Goal: Task Accomplishment & Management: Manage account settings

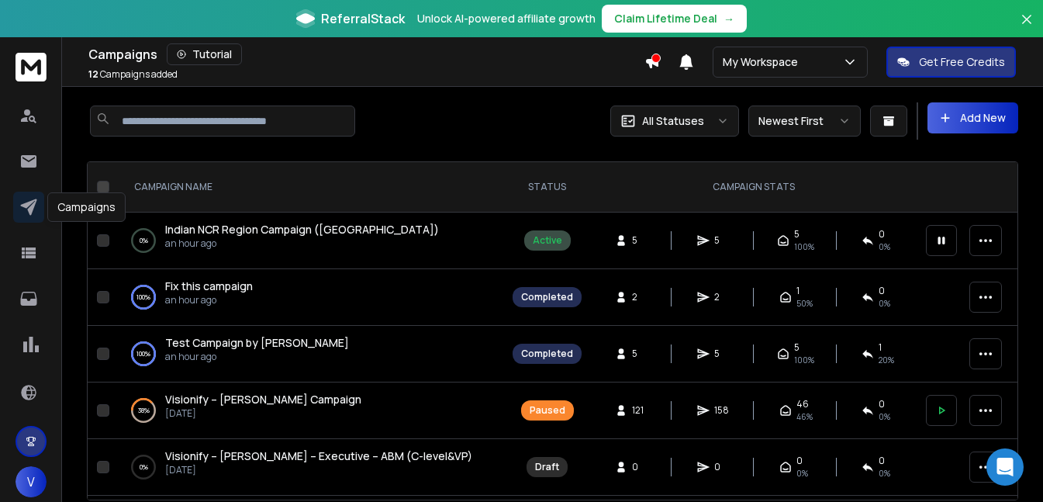
click at [32, 209] on icon at bounding box center [28, 207] width 16 height 16
click at [34, 209] on icon at bounding box center [28, 207] width 19 height 19
click at [252, 345] on span "Test Campaign by [PERSON_NAME]" at bounding box center [257, 342] width 184 height 15
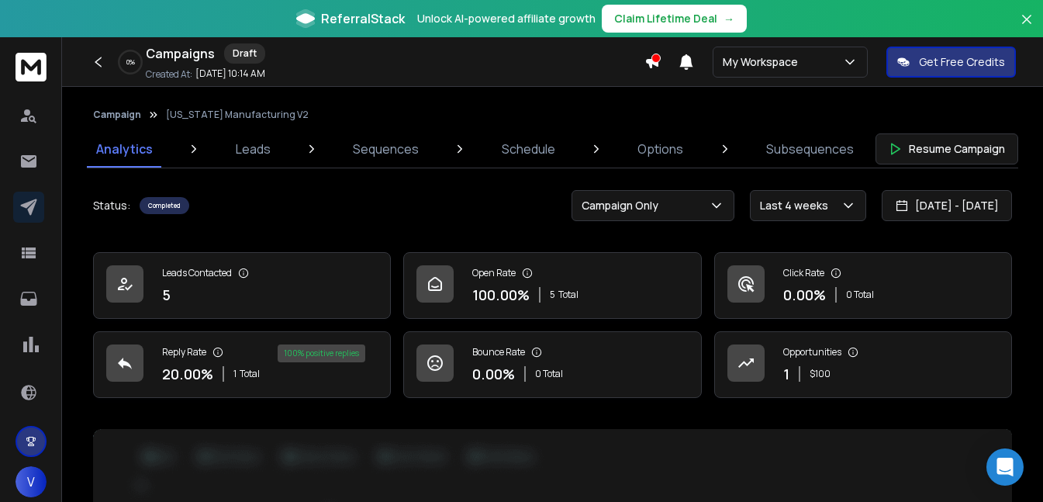
click at [399, 150] on p "Sequences" at bounding box center [386, 149] width 66 height 19
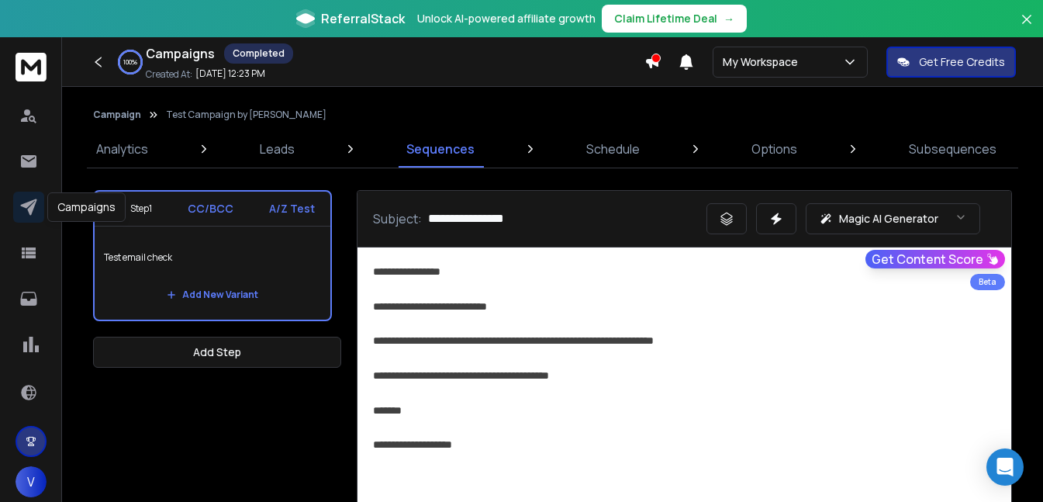
click at [32, 208] on icon at bounding box center [28, 207] width 16 height 16
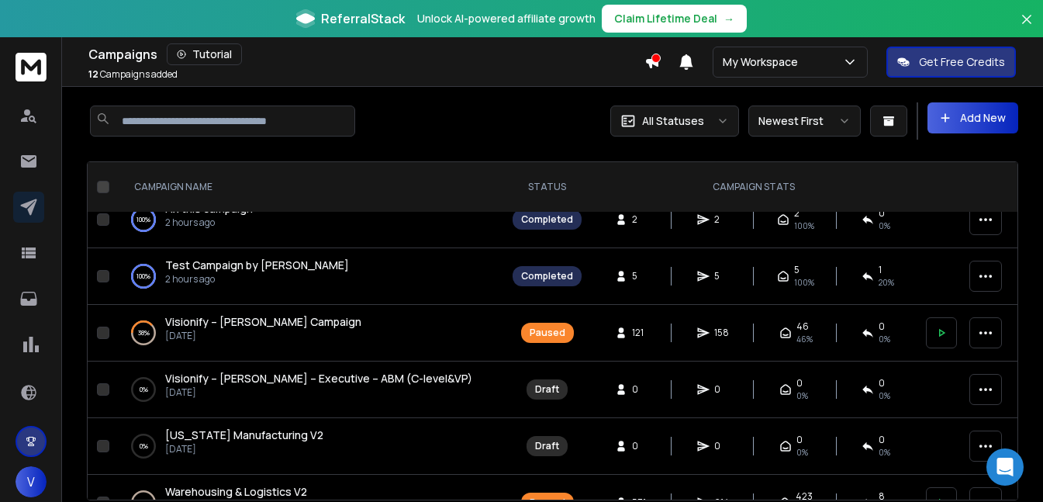
scroll to position [233, 0]
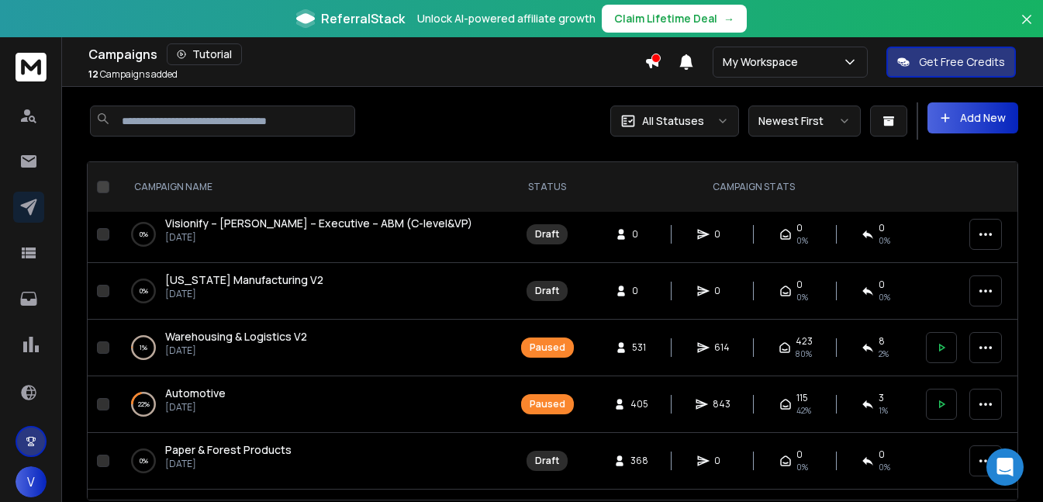
click at [259, 340] on span "Warehousing & Logistics V2" at bounding box center [236, 336] width 142 height 15
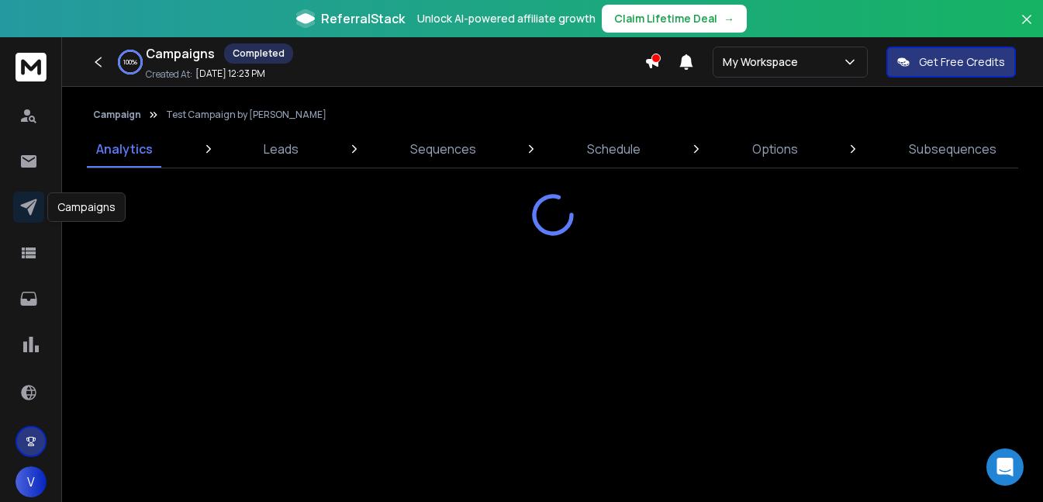
click at [34, 207] on icon at bounding box center [28, 207] width 19 height 19
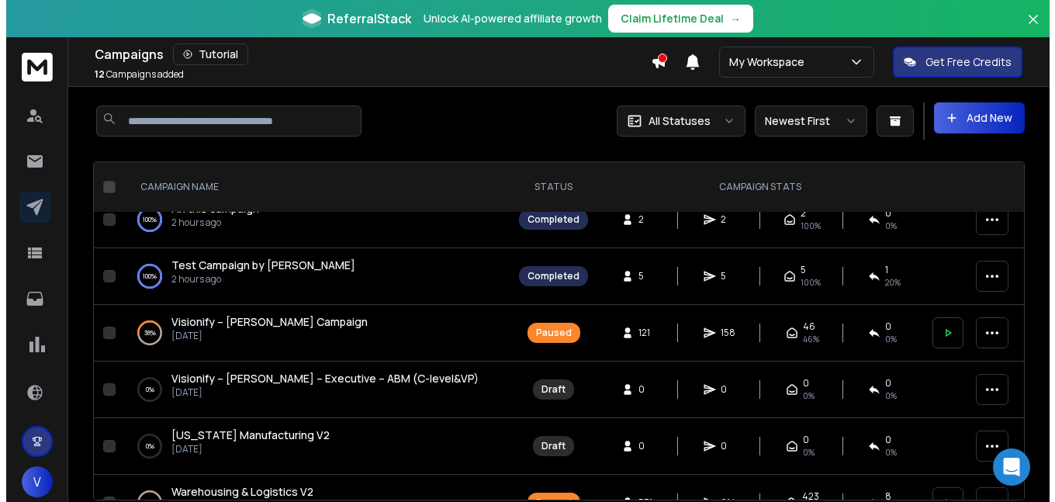
scroll to position [155, 0]
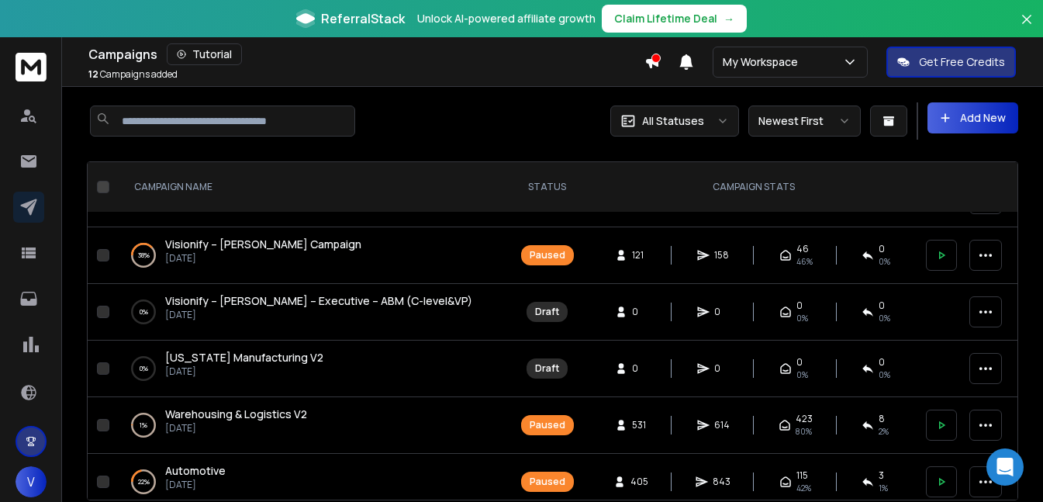
click at [203, 468] on span "Automotive" at bounding box center [195, 470] width 60 height 15
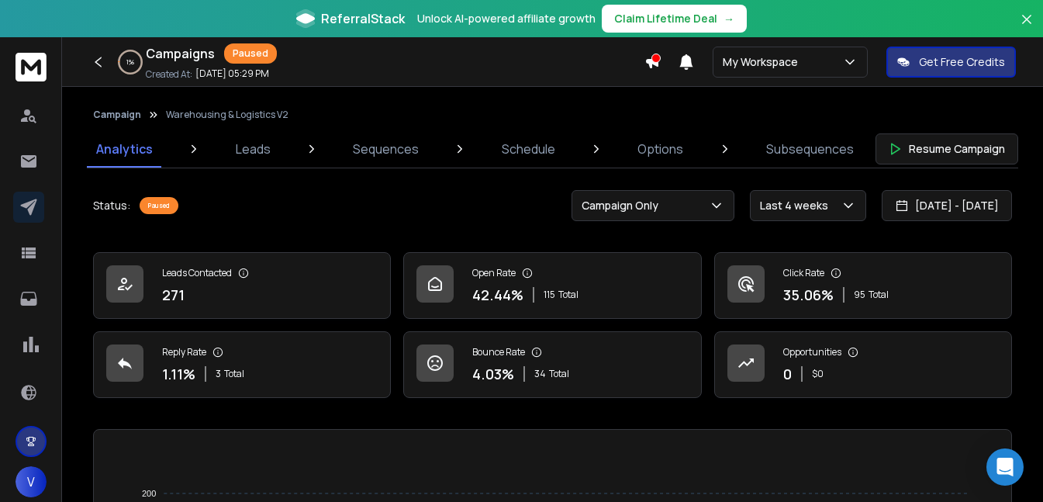
click at [259, 154] on p "Leads" at bounding box center [253, 149] width 35 height 19
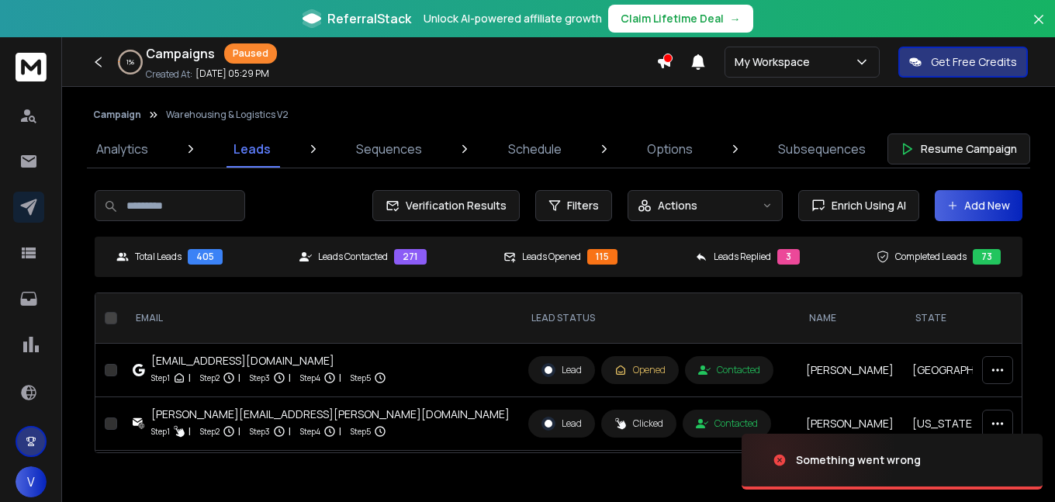
click at [585, 204] on span "Filters" at bounding box center [583, 206] width 32 height 16
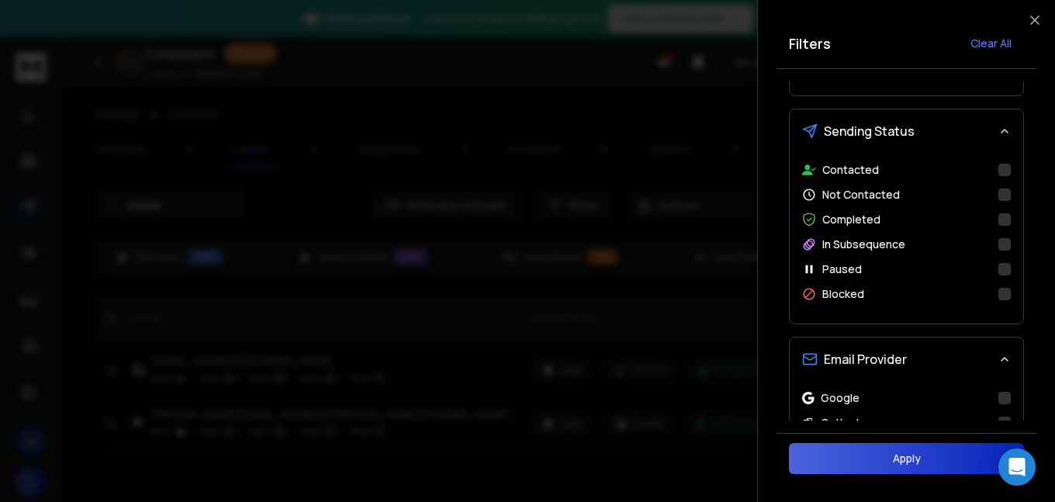
scroll to position [271, 0]
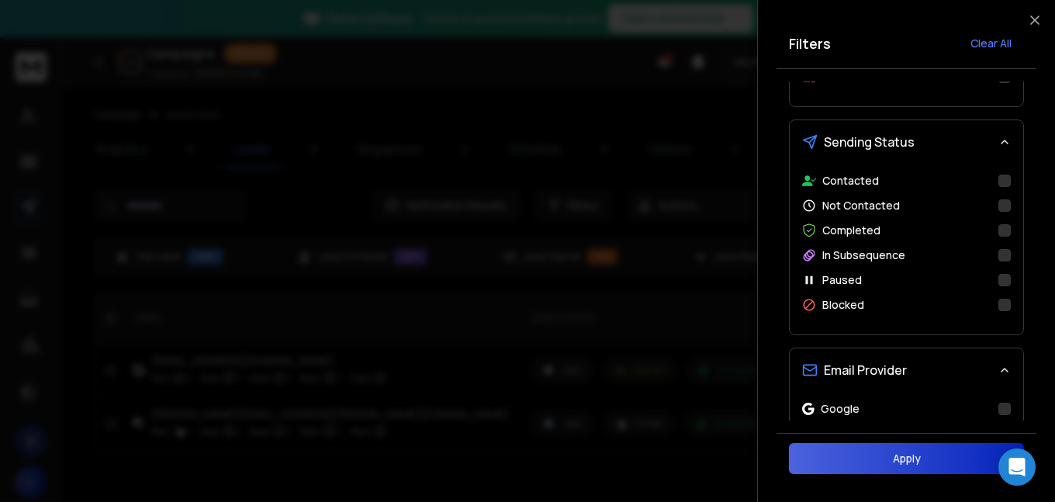
click at [998, 205] on button "Not Contacted" at bounding box center [1004, 205] width 12 height 12
click at [937, 455] on button "Apply" at bounding box center [906, 458] width 235 height 31
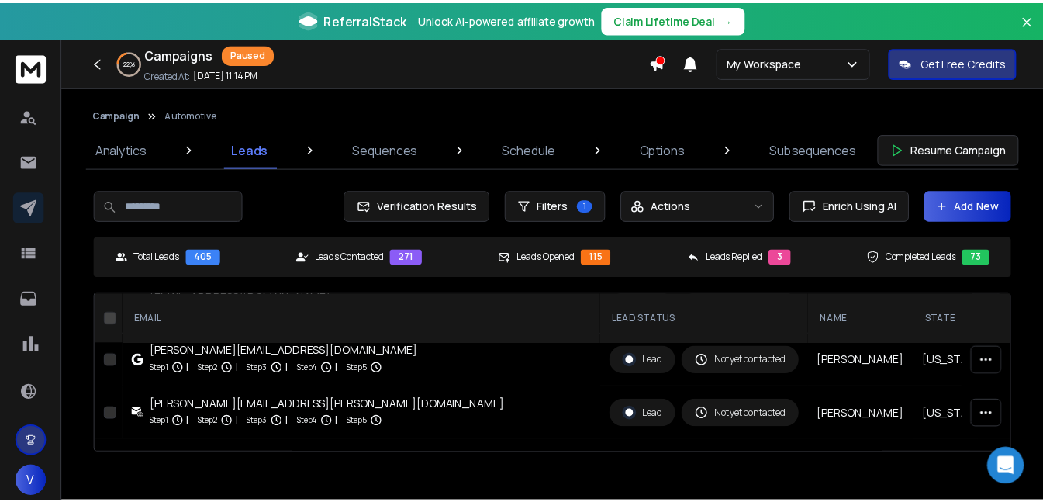
scroll to position [7746, 0]
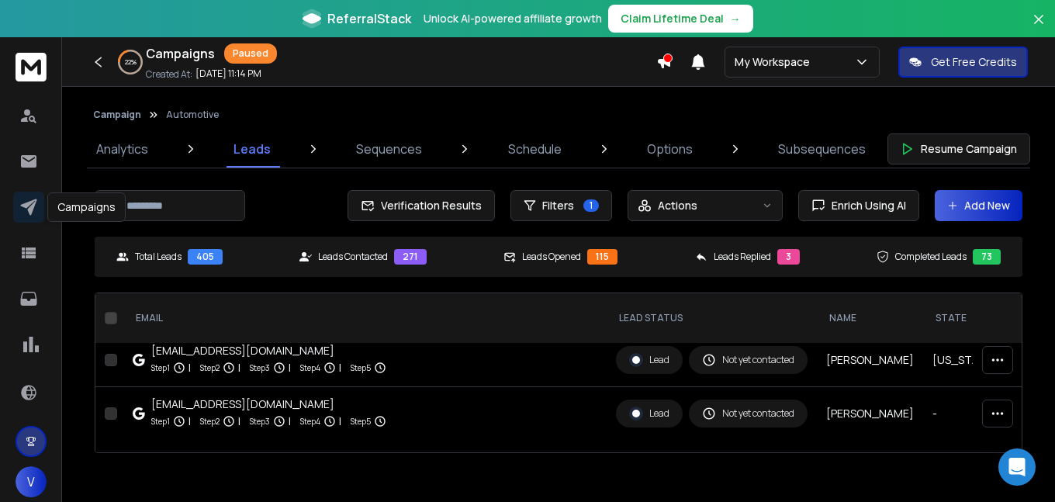
click at [29, 211] on icon at bounding box center [28, 207] width 16 height 16
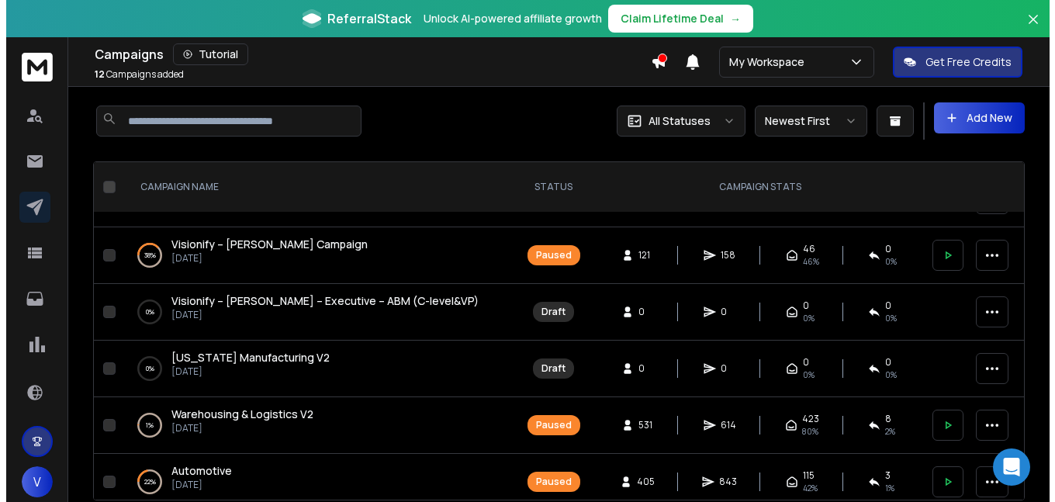
scroll to position [310, 0]
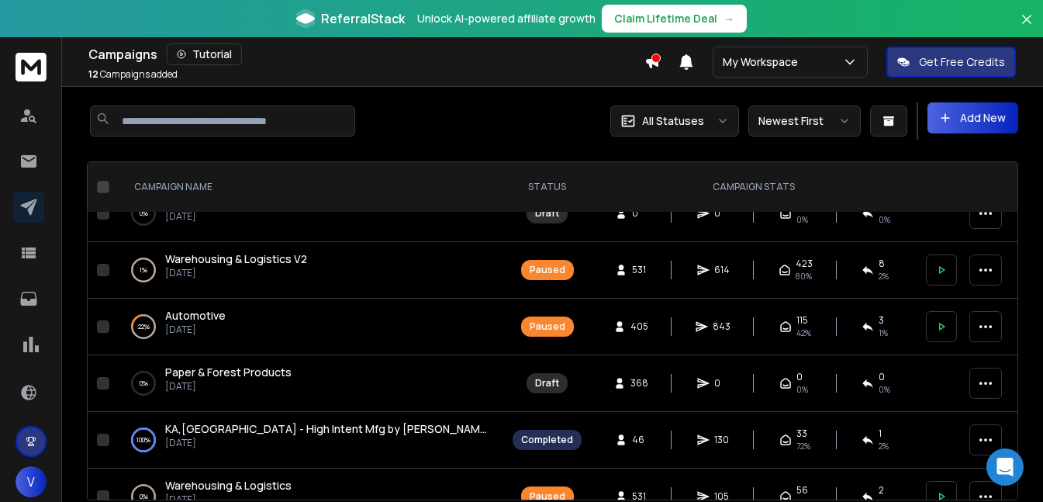
click at [197, 315] on span "Automotive" at bounding box center [195, 315] width 60 height 15
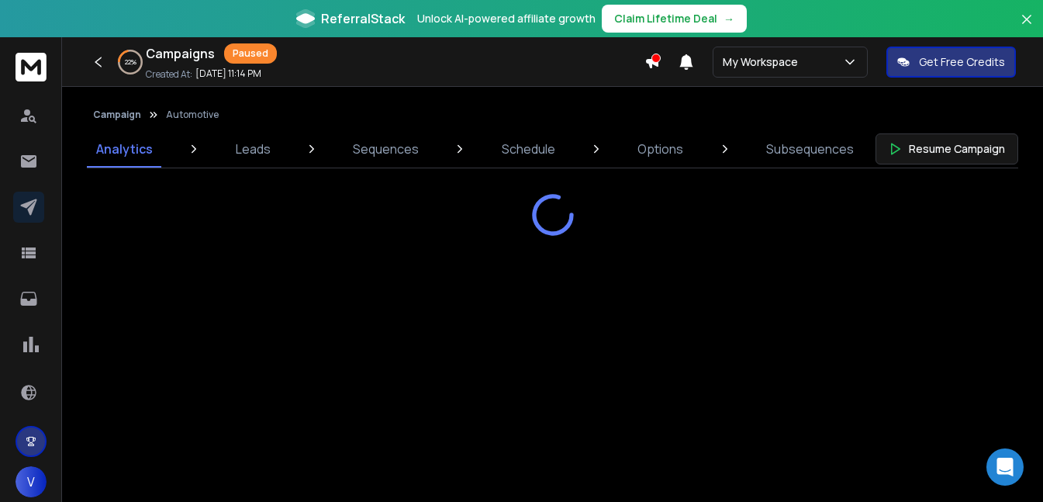
click at [261, 151] on p "Leads" at bounding box center [253, 149] width 35 height 19
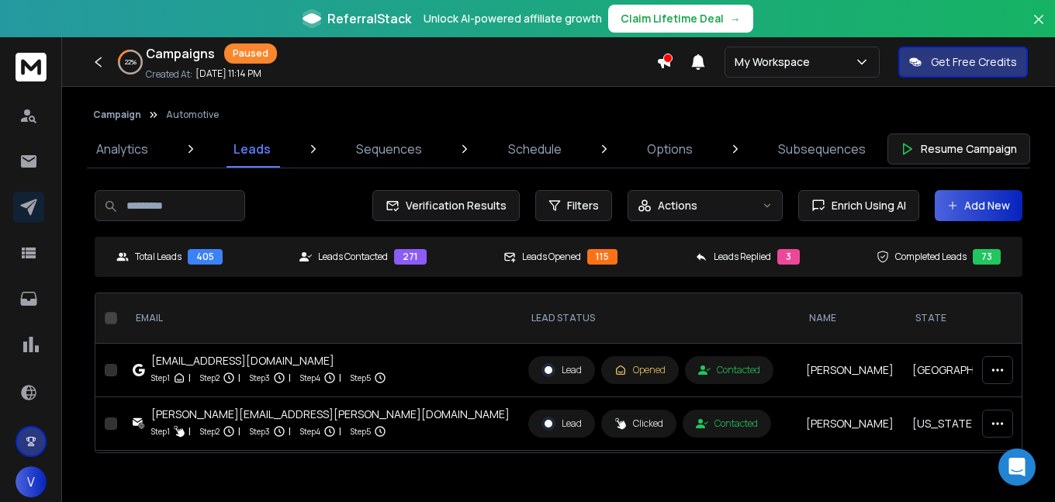
click at [591, 205] on span "Filters" at bounding box center [583, 206] width 32 height 16
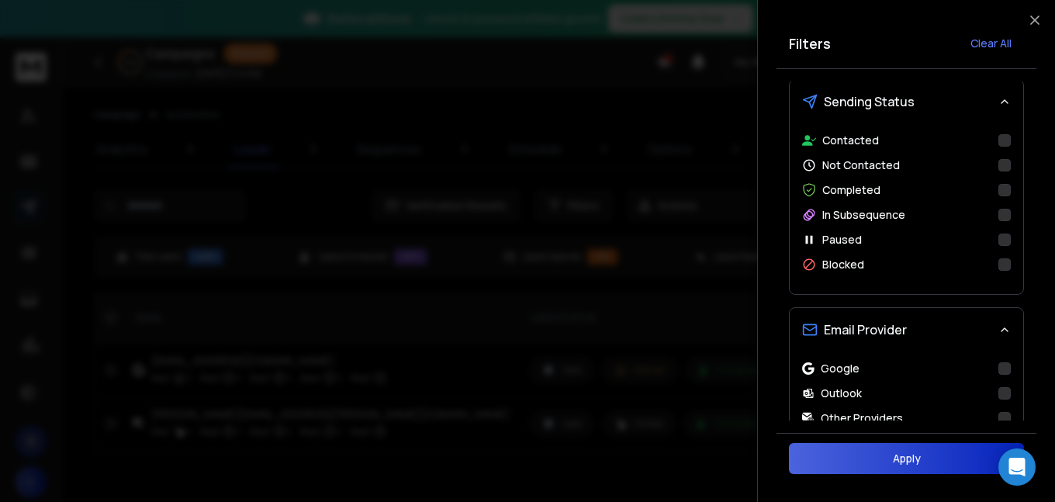
scroll to position [307, 0]
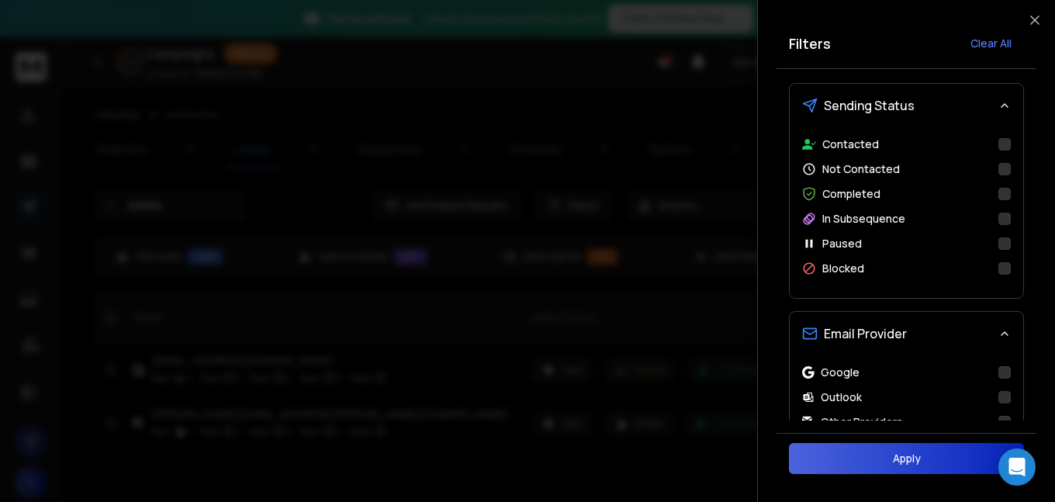
click at [998, 169] on button "Not Contacted" at bounding box center [1004, 169] width 12 height 12
click at [917, 458] on button "Apply" at bounding box center [906, 458] width 235 height 31
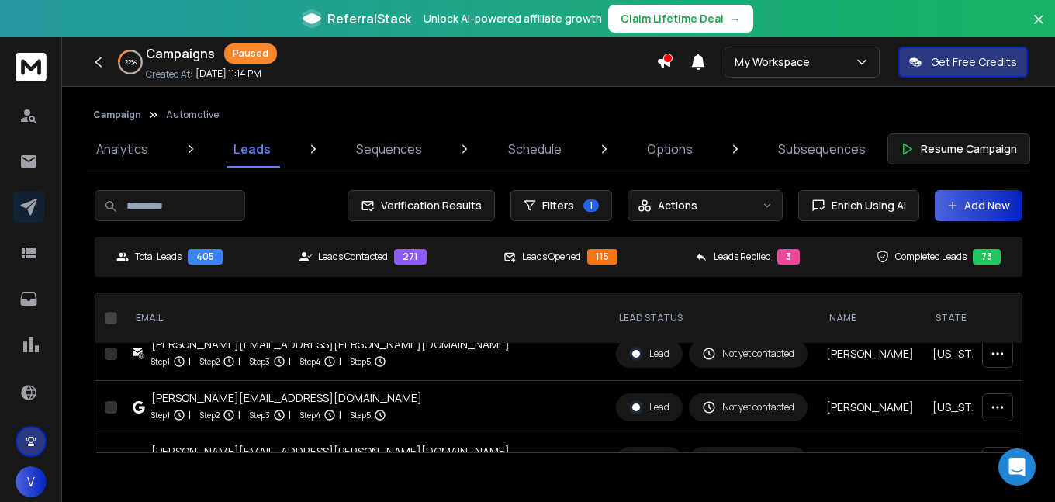
scroll to position [0, 0]
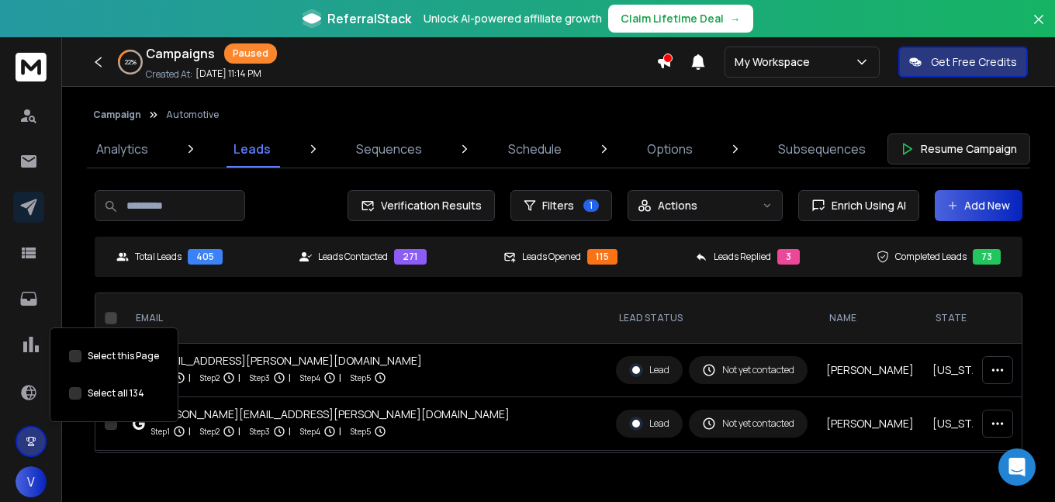
click at [113, 320] on button "Select this Page" at bounding box center [111, 318] width 12 height 12
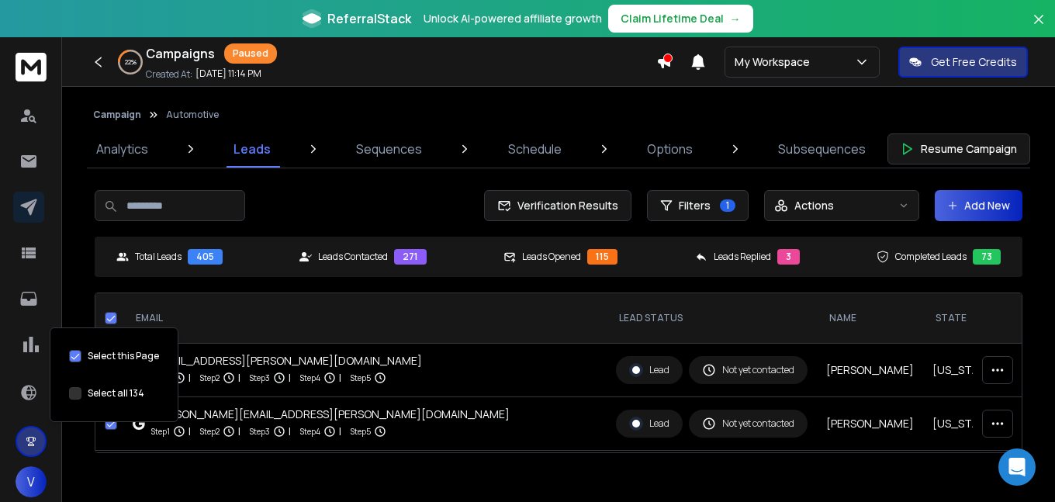
click at [74, 392] on button "Select this Page" at bounding box center [75, 393] width 12 height 12
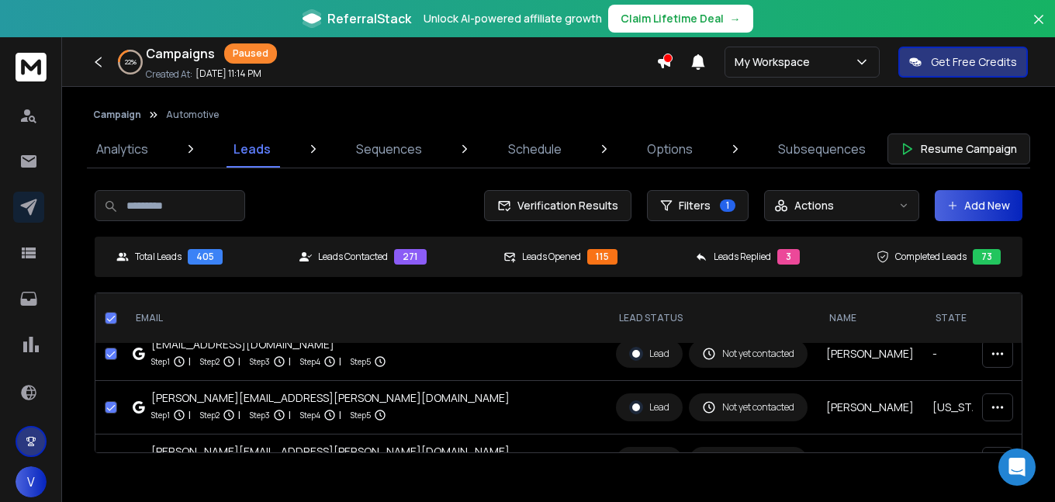
scroll to position [608, 0]
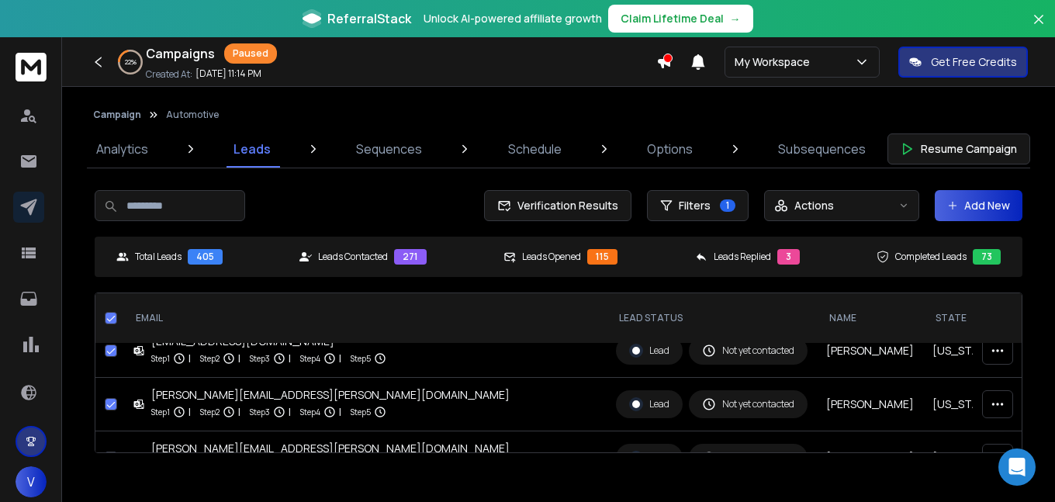
click at [705, 165] on div "Analytics Leads Sequences Schedule Options Subsequences" at bounding box center [481, 148] width 788 height 37
click at [699, 159] on link "Options" at bounding box center [669, 148] width 64 height 37
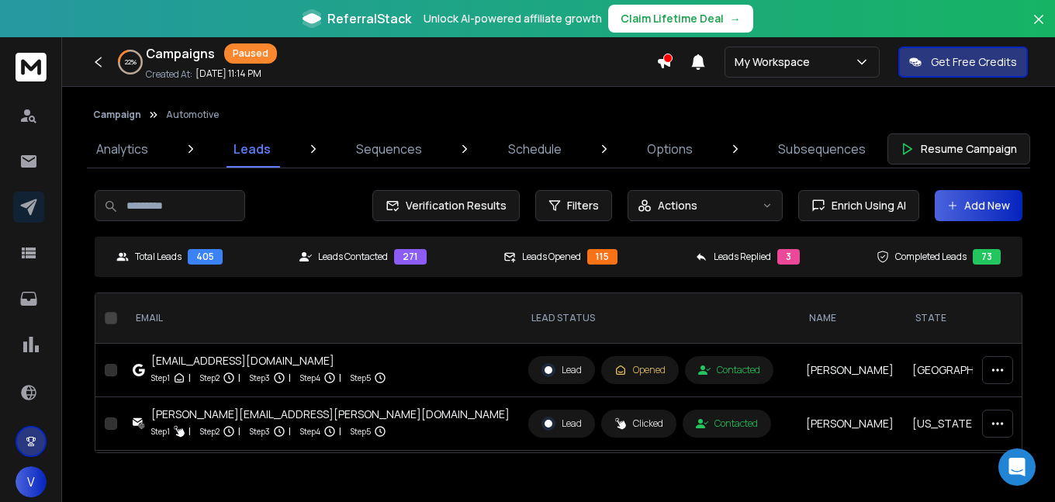
click at [596, 213] on button "Filters" at bounding box center [573, 205] width 77 height 31
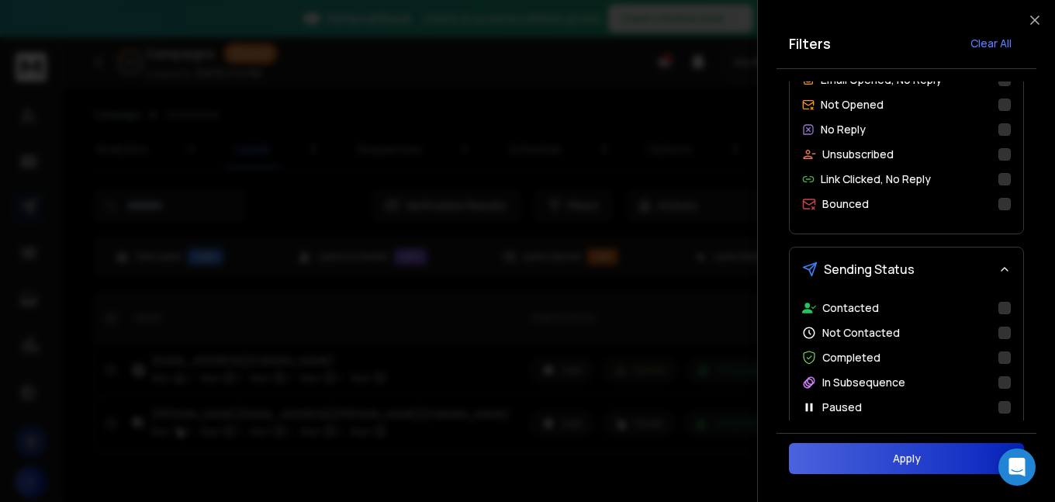
scroll to position [199, 0]
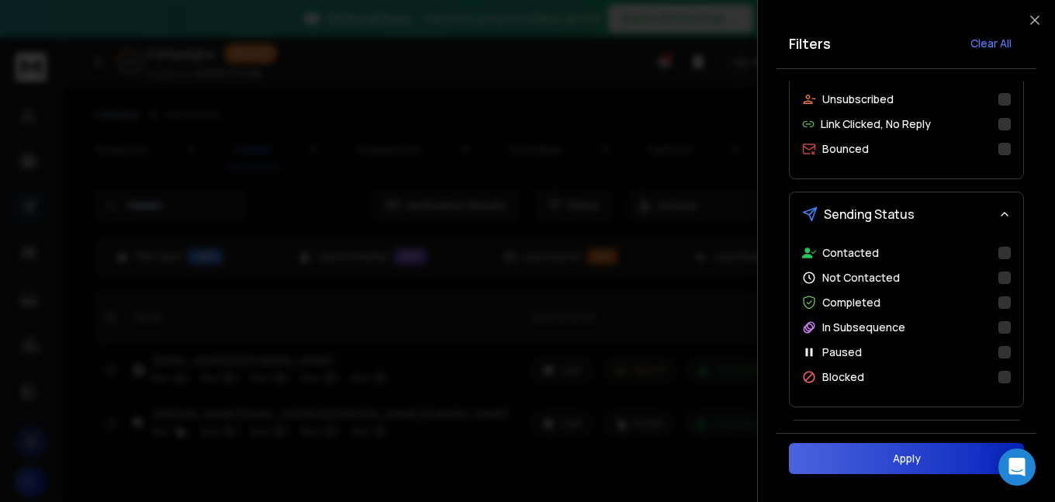
click at [998, 278] on button "Not Contacted" at bounding box center [1004, 277] width 12 height 12
click at [919, 464] on button "Apply" at bounding box center [906, 458] width 235 height 31
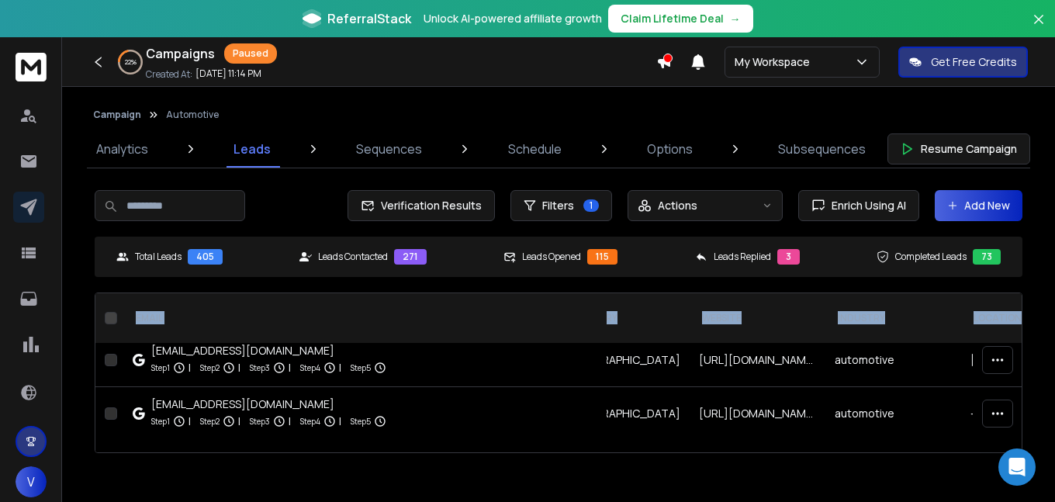
scroll to position [10409, 631]
drag, startPoint x: 219, startPoint y: 357, endPoint x: 1050, endPoint y: 501, distance: 842.8
click at [1042, 501] on div "ReferralStack Unlock AI-powered affiliate growth Lifetime Deals available! Clai…" at bounding box center [527, 251] width 1055 height 502
copy thead "EMAIL LEAD STATUS NAME State title Country website industry location Company Na…"
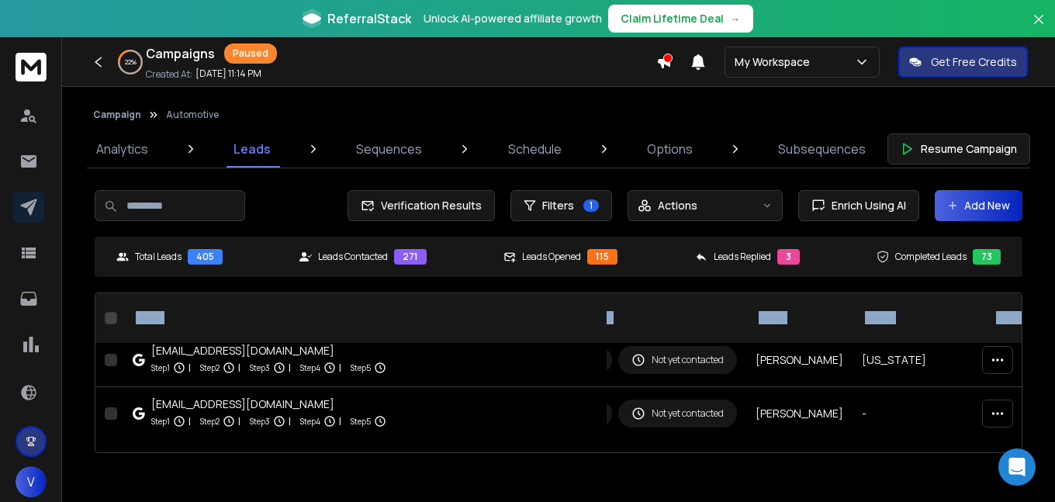
scroll to position [10409, 0]
